Goal: Task Accomplishment & Management: Use online tool/utility

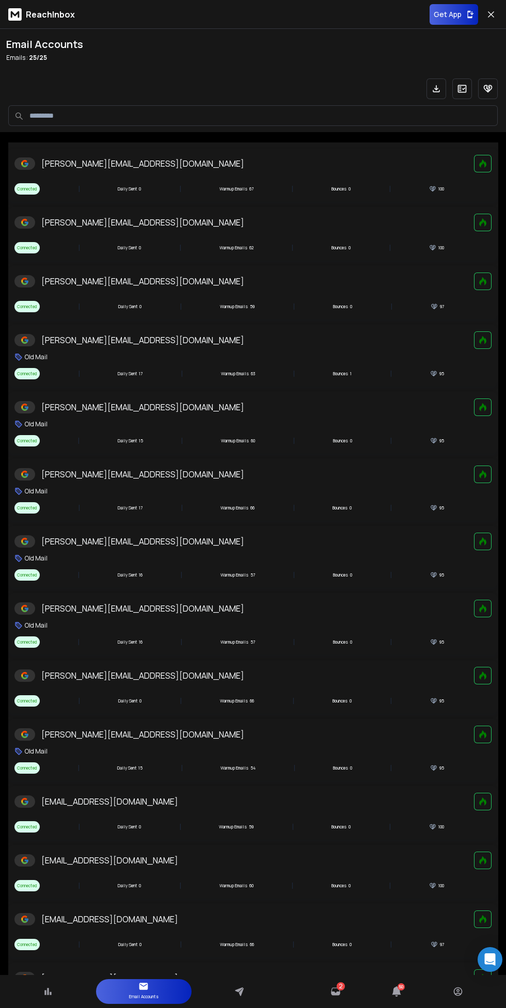
click at [335, 991] on icon at bounding box center [335, 991] width 10 height 10
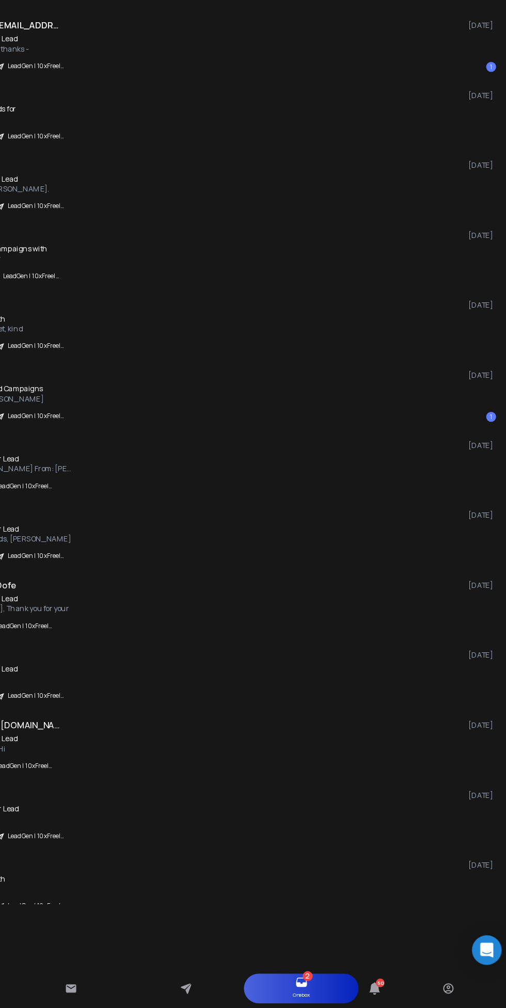
click at [379, 998] on div "2 Onebox" at bounding box center [335, 991] width 96 height 25
click at [396, 993] on icon at bounding box center [396, 991] width 9 height 10
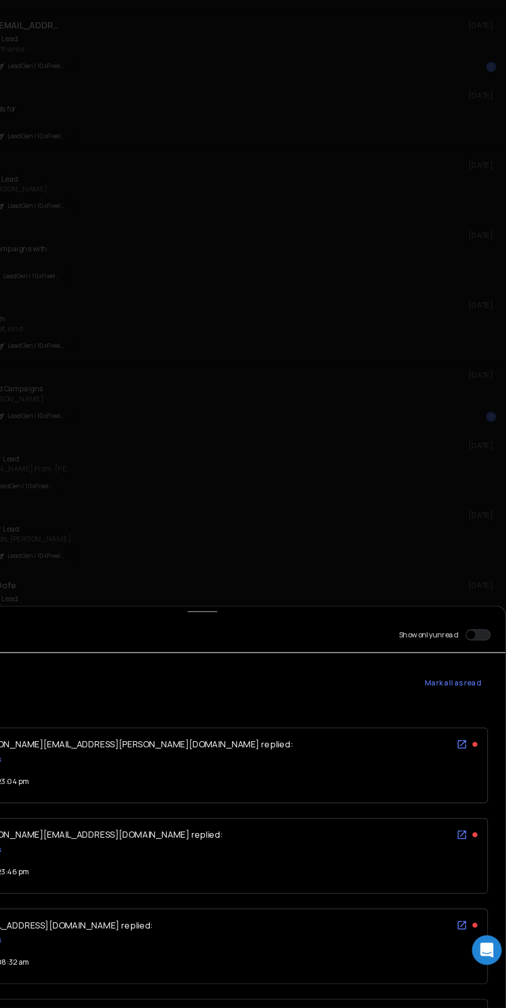
click at [447, 553] on div at bounding box center [253, 504] width 506 height 1008
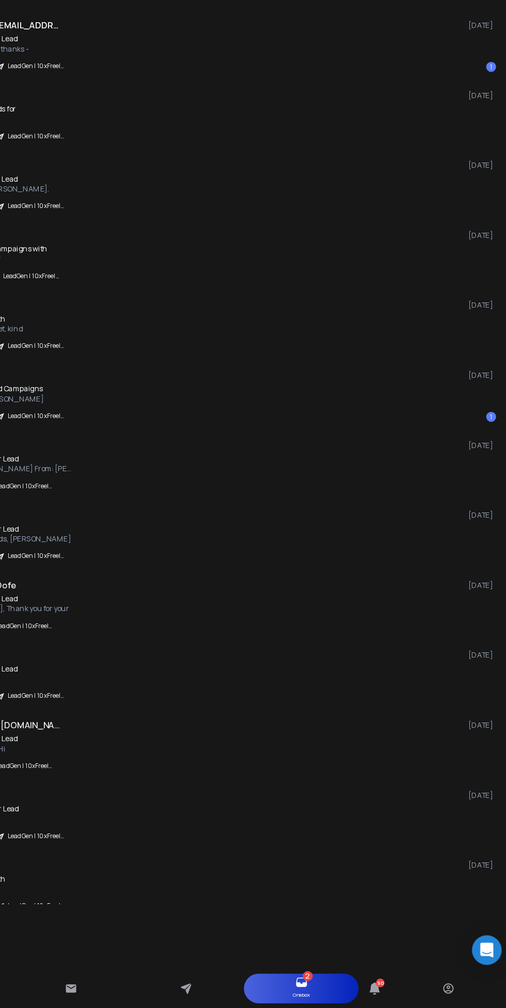
click at [394, 993] on icon at bounding box center [396, 991] width 9 height 10
